Goal: Navigation & Orientation: Find specific page/section

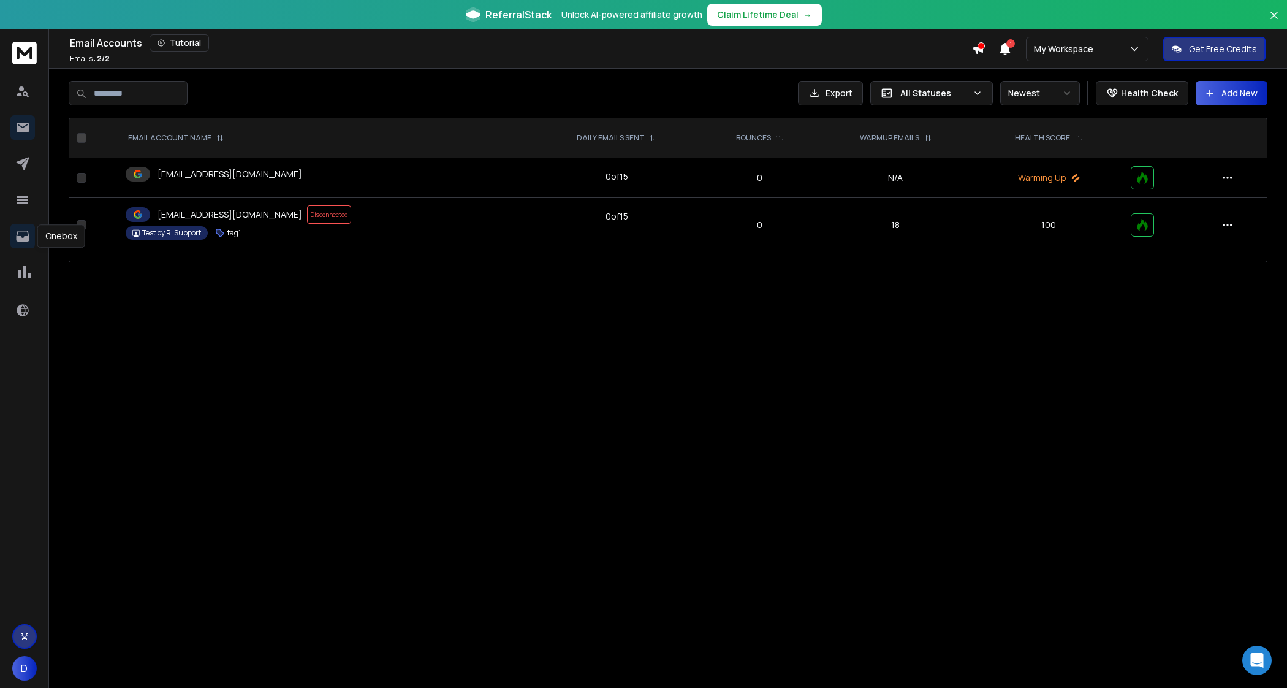
click at [17, 241] on icon at bounding box center [22, 235] width 13 height 11
